Goal: Check status

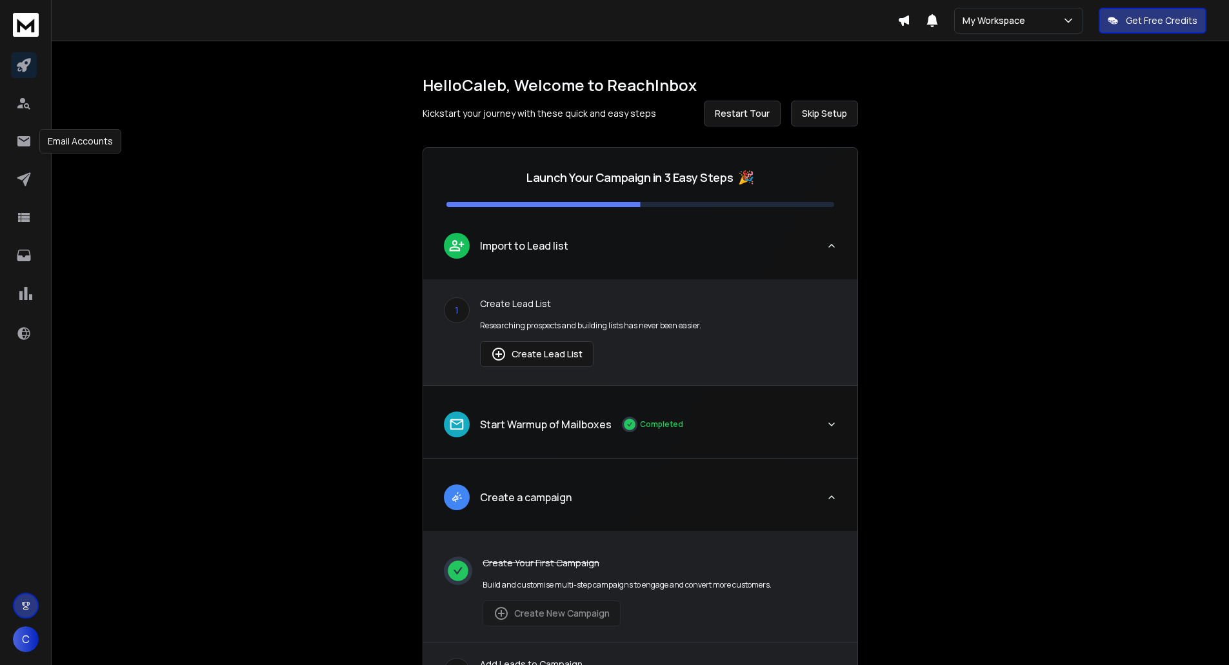
click at [26, 139] on icon at bounding box center [23, 141] width 15 height 15
click at [16, 137] on icon at bounding box center [23, 141] width 15 height 15
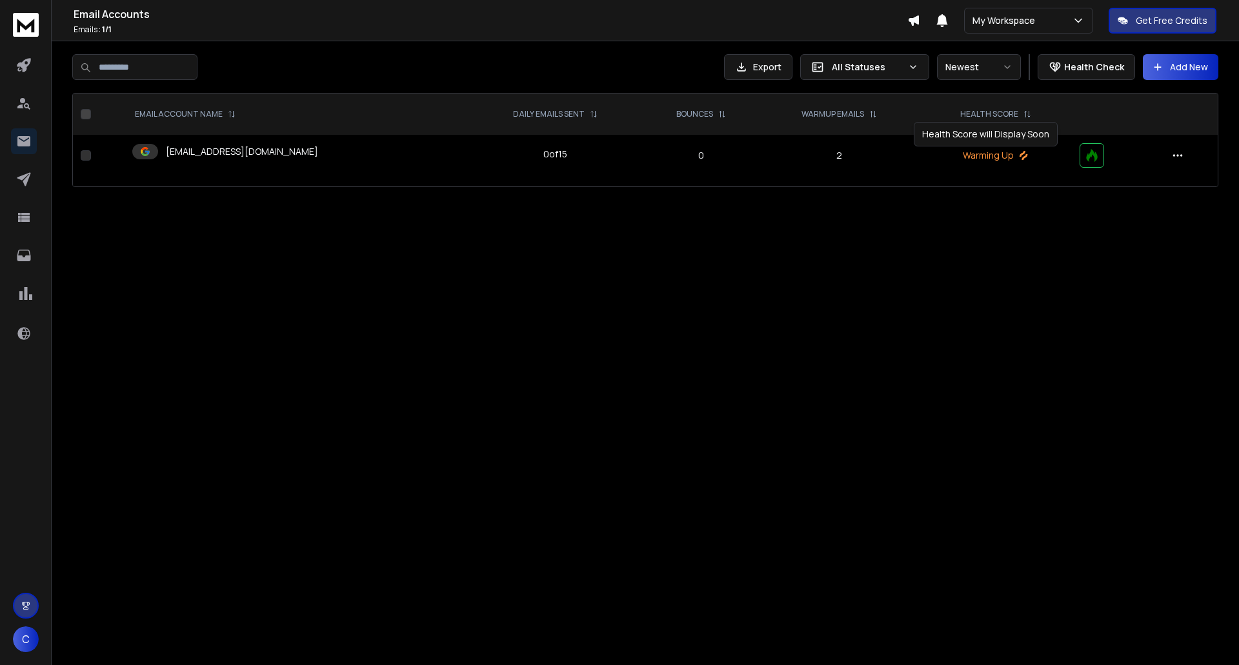
click at [987, 152] on p "Warming Up" at bounding box center [995, 155] width 137 height 13
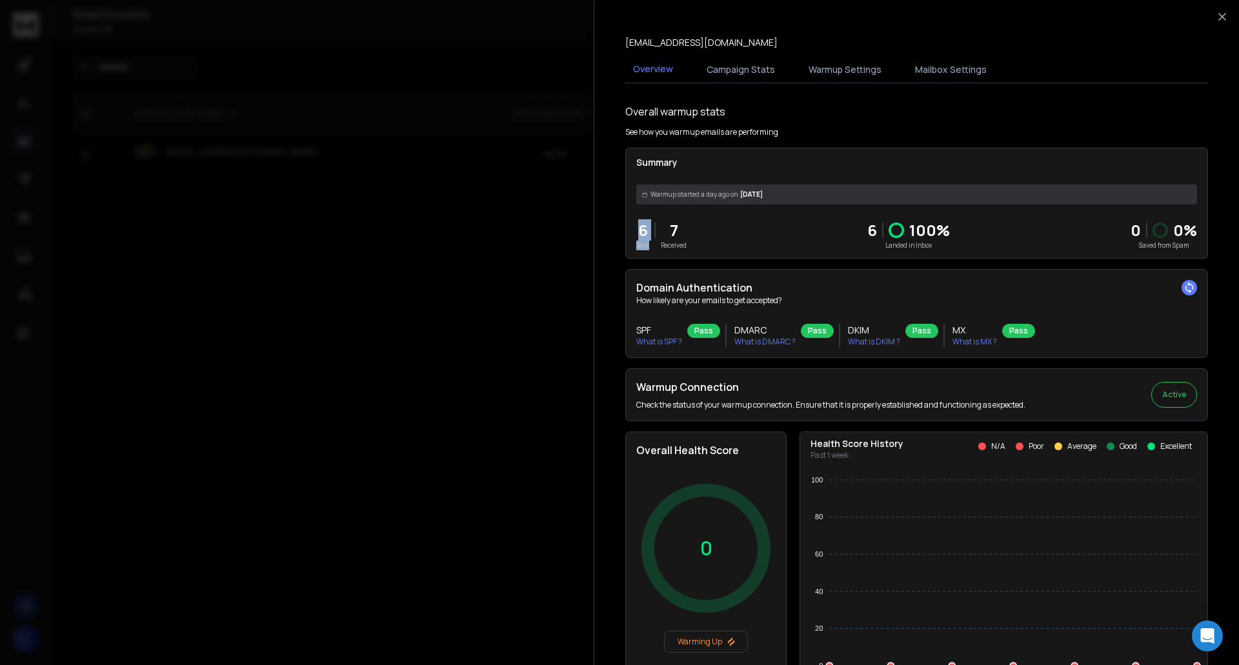
drag, startPoint x: 641, startPoint y: 230, endPoint x: 657, endPoint y: 230, distance: 15.5
click at [657, 230] on div "6 Sent 7 Received" at bounding box center [661, 235] width 50 height 30
click at [738, 229] on div "6 Sent 7 Received 6 100 % Landed in Inbox 0 0 % Saved from Spam" at bounding box center [916, 235] width 561 height 30
click at [727, 64] on button "Campaign Stats" at bounding box center [741, 69] width 84 height 28
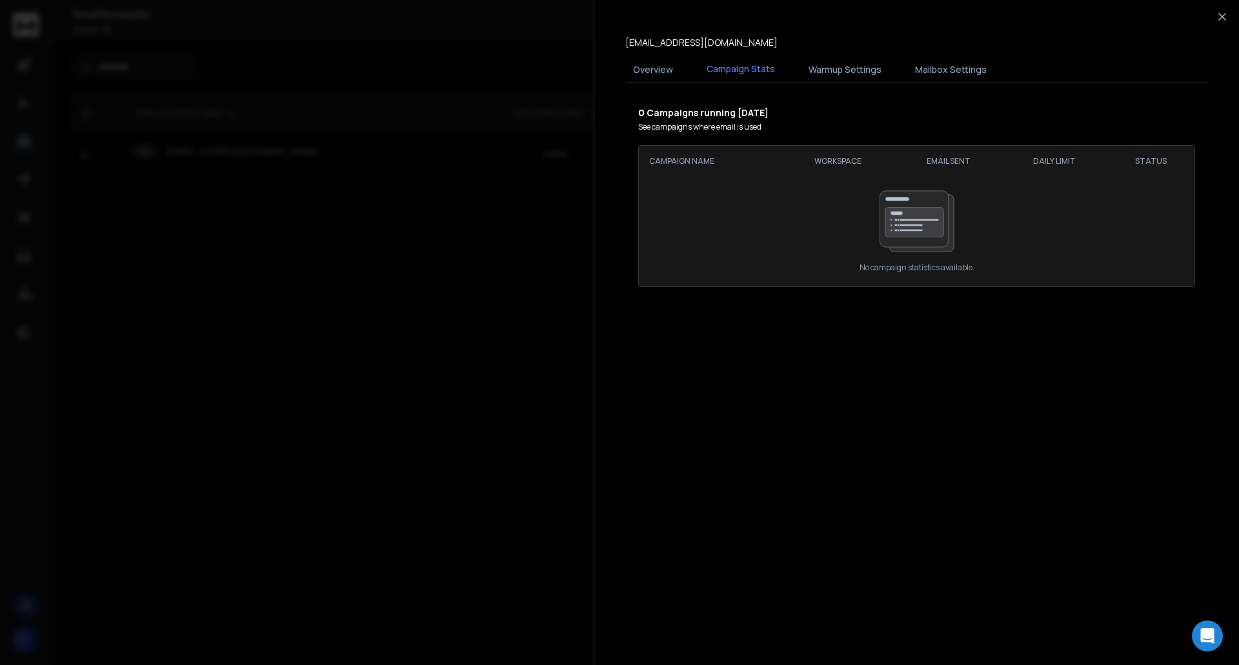
click at [659, 65] on button "Overview" at bounding box center [652, 69] width 55 height 28
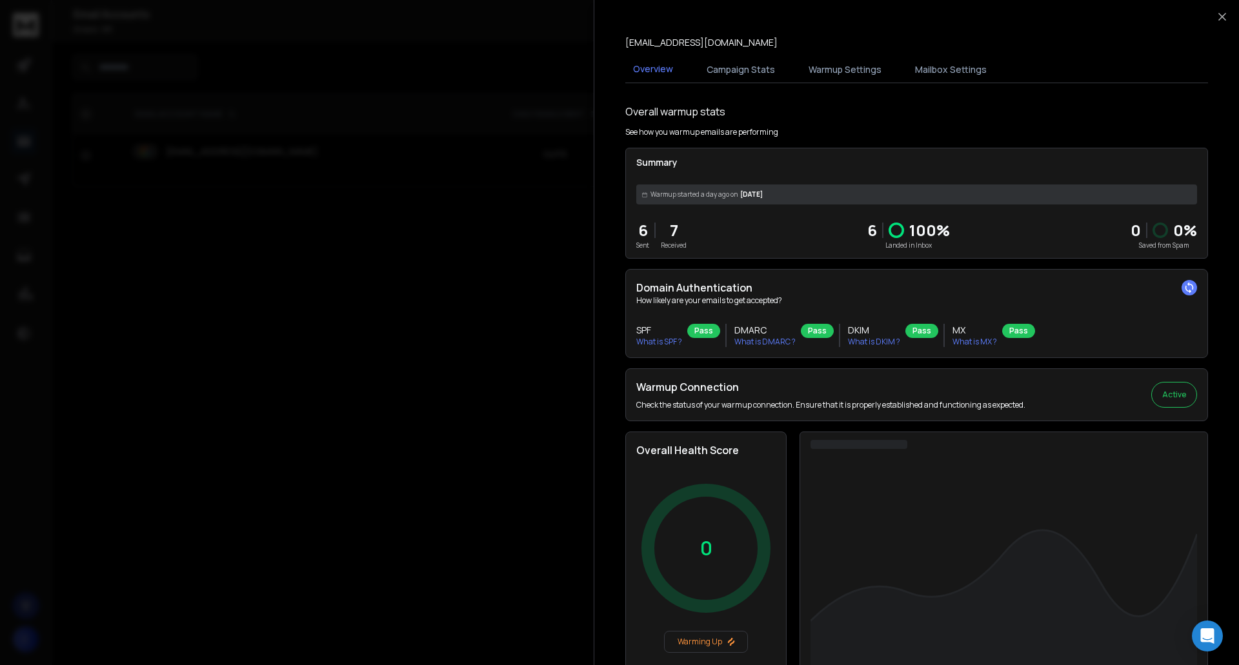
click at [836, 65] on button "Warmup Settings" at bounding box center [845, 69] width 88 height 28
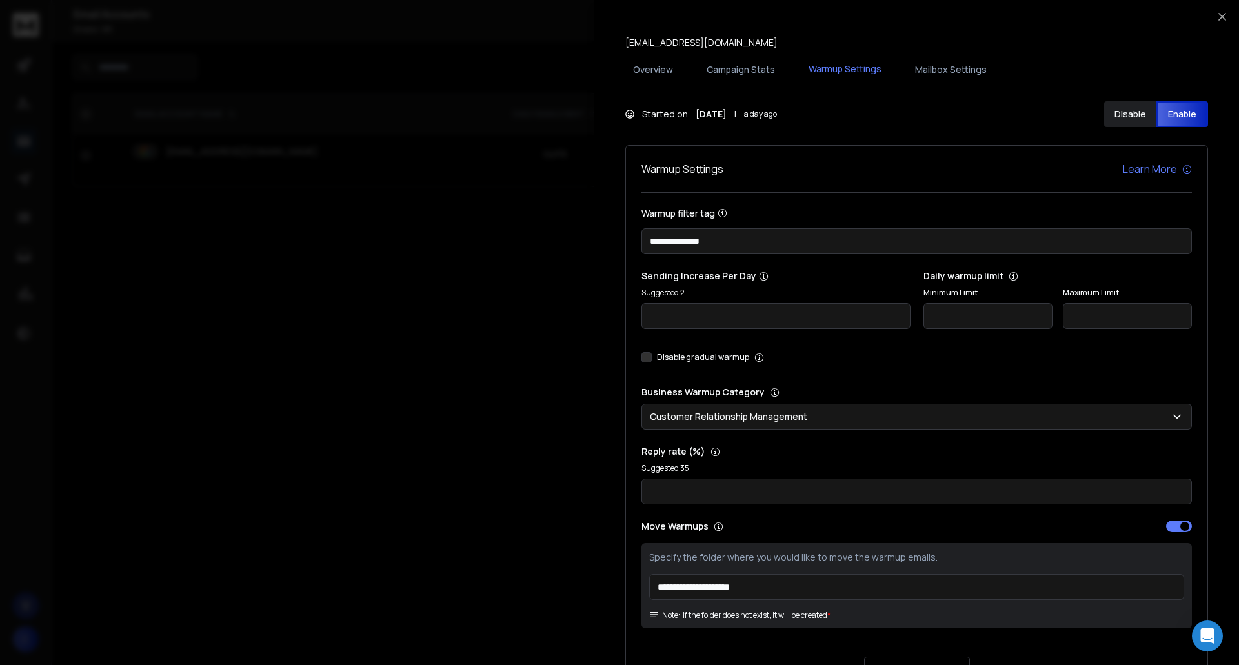
click at [659, 63] on button "Overview" at bounding box center [652, 69] width 55 height 28
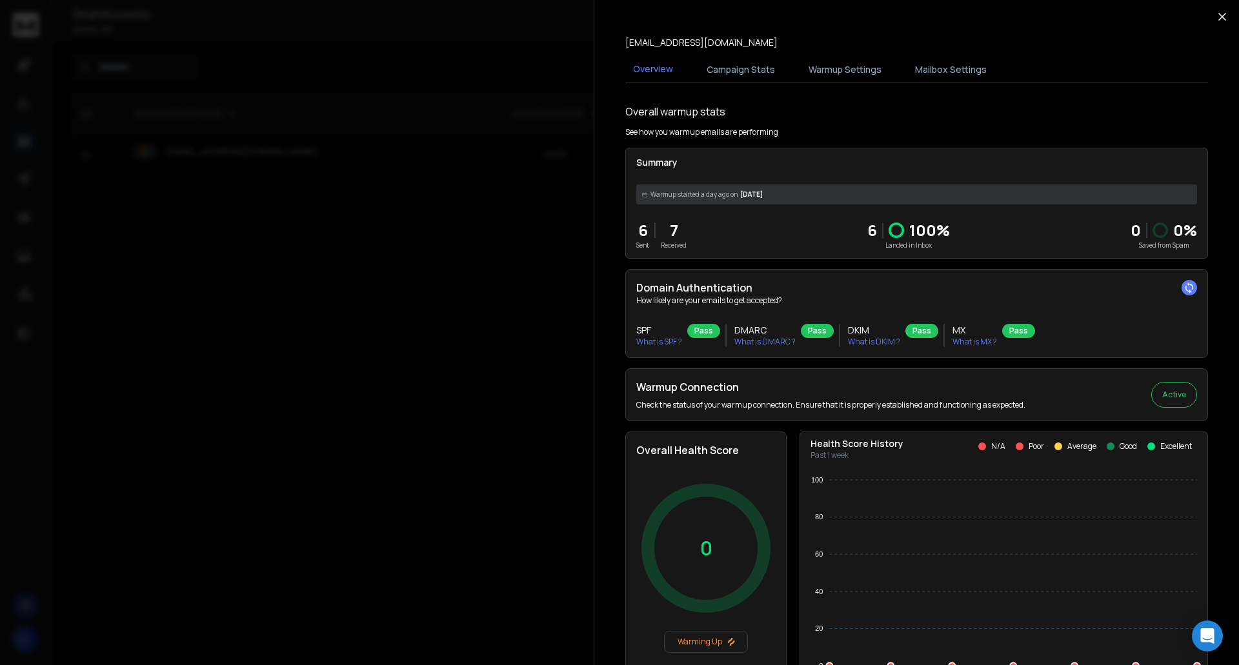
click at [1224, 18] on icon "button" at bounding box center [1222, 16] width 13 height 13
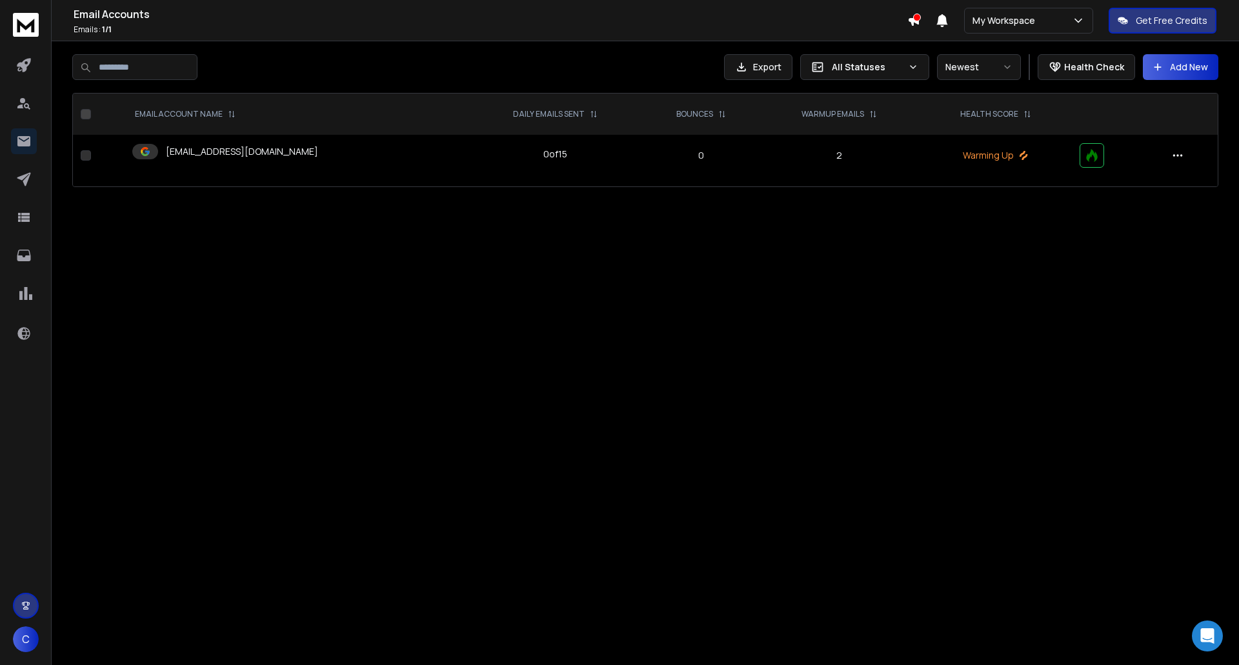
click at [543, 148] on div "0 of 15" at bounding box center [555, 154] width 24 height 13
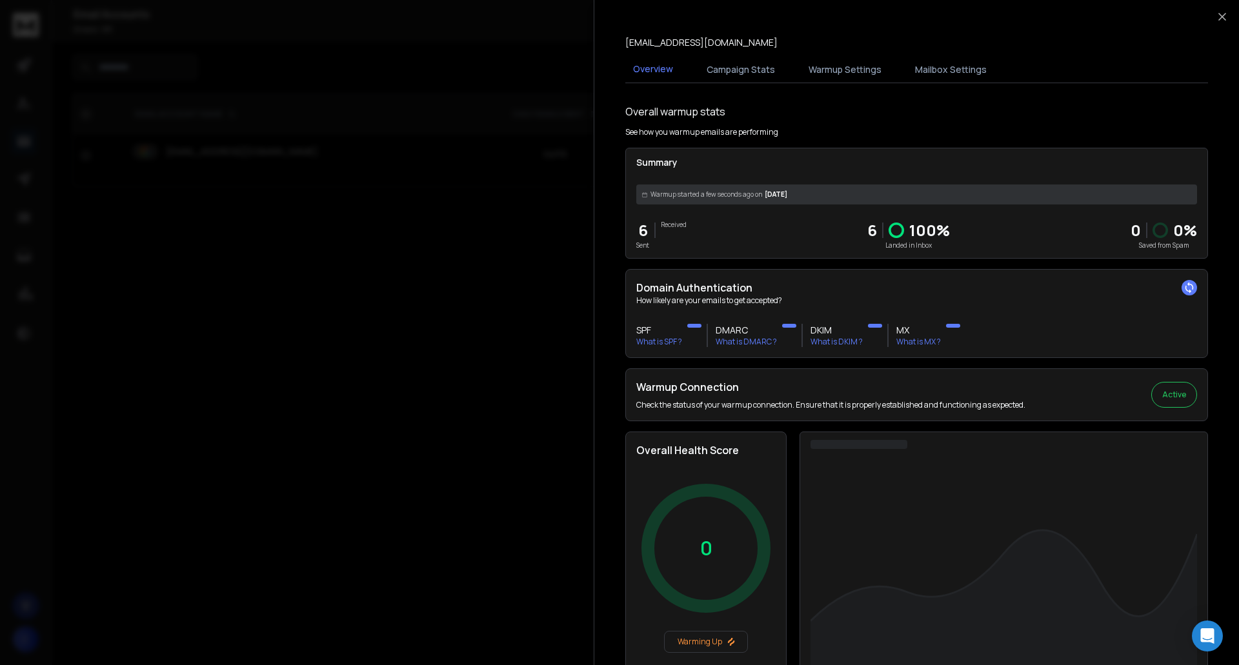
click at [859, 60] on button "Warmup Settings" at bounding box center [845, 69] width 88 height 28
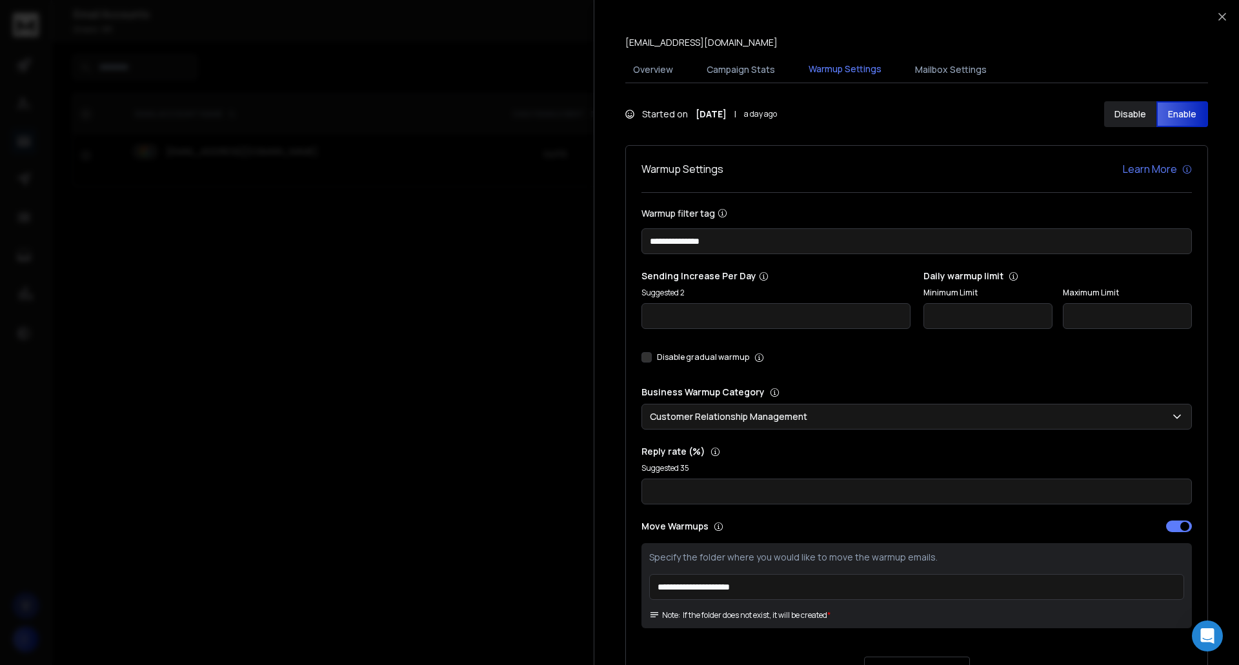
click at [937, 59] on button "Mailbox Settings" at bounding box center [950, 69] width 87 height 28
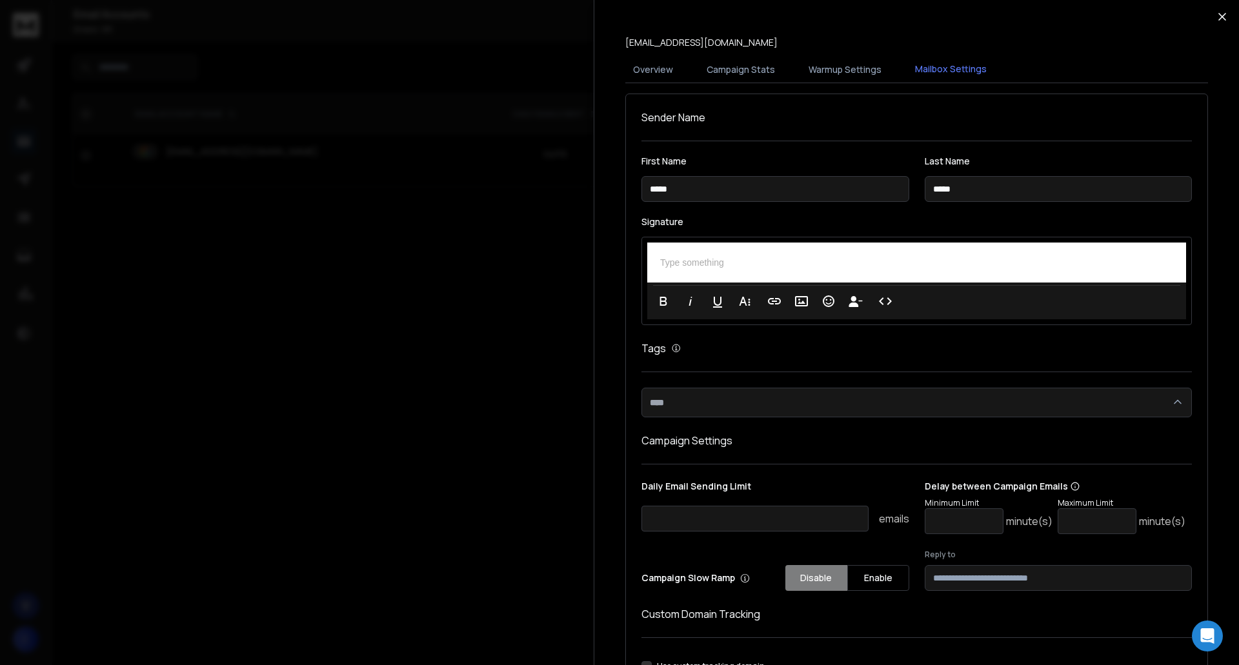
click at [1224, 12] on icon "button" at bounding box center [1222, 16] width 13 height 13
